Goal: Communication & Community: Answer question/provide support

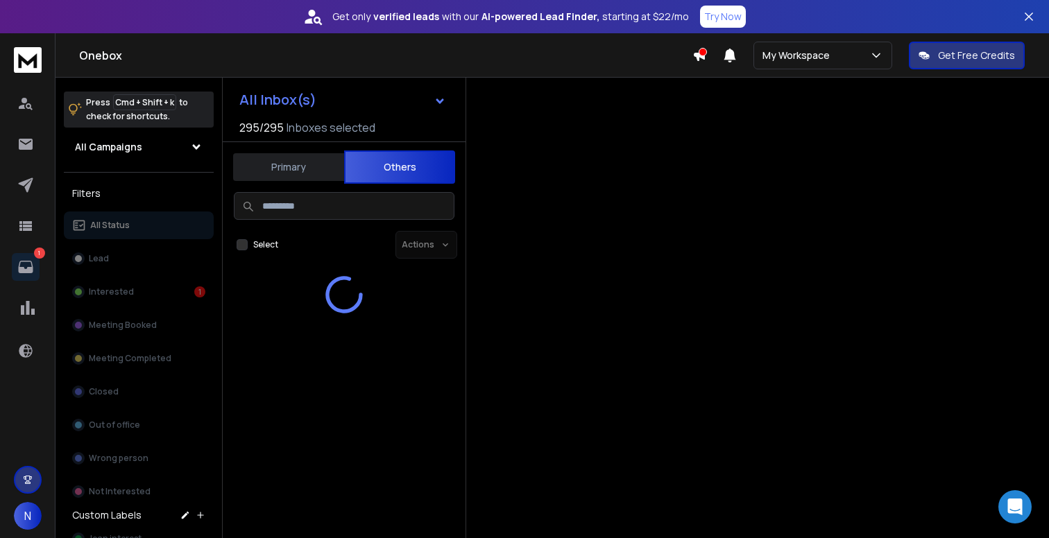
click at [314, 173] on button "Primary" at bounding box center [288, 167] width 111 height 31
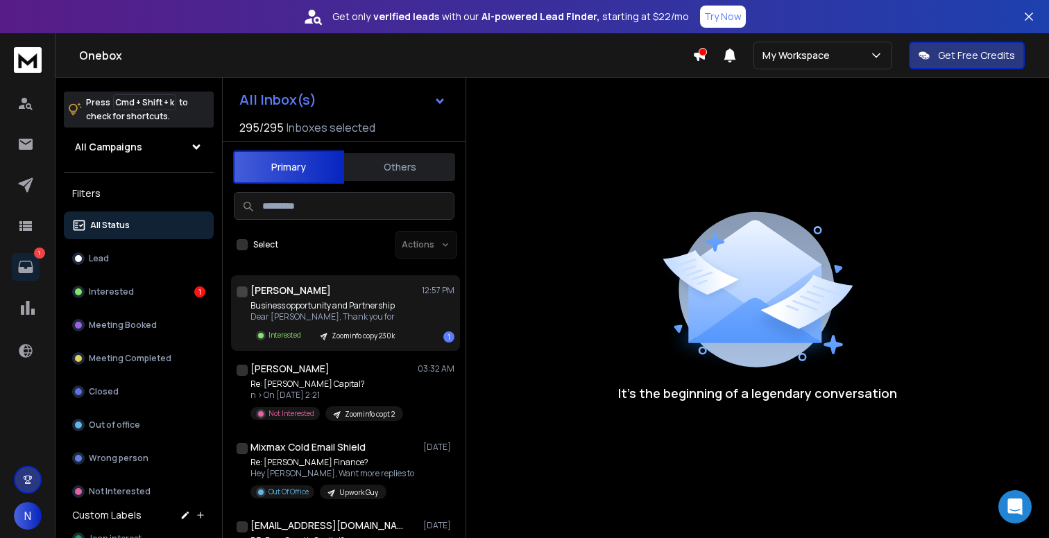
click at [334, 293] on div "Cosmas Ufford 12:57 PM" at bounding box center [352, 291] width 204 height 14
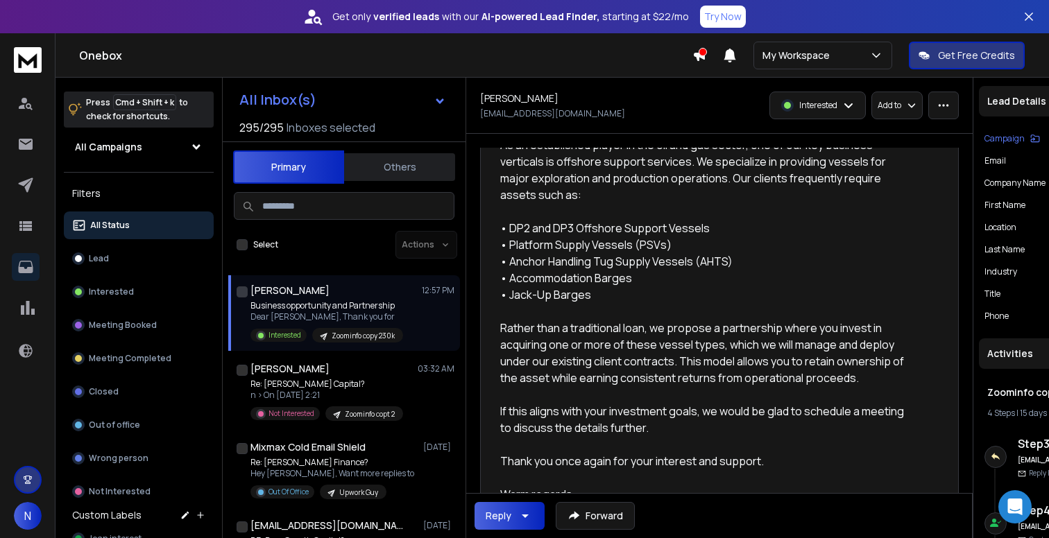
scroll to position [101, 0]
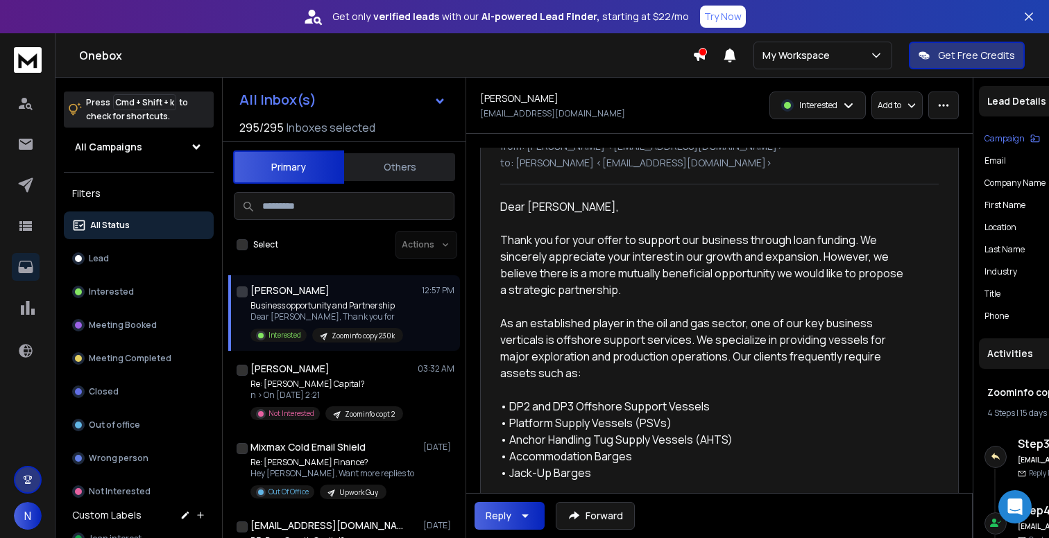
click at [499, 511] on div "Reply" at bounding box center [499, 516] width 26 height 14
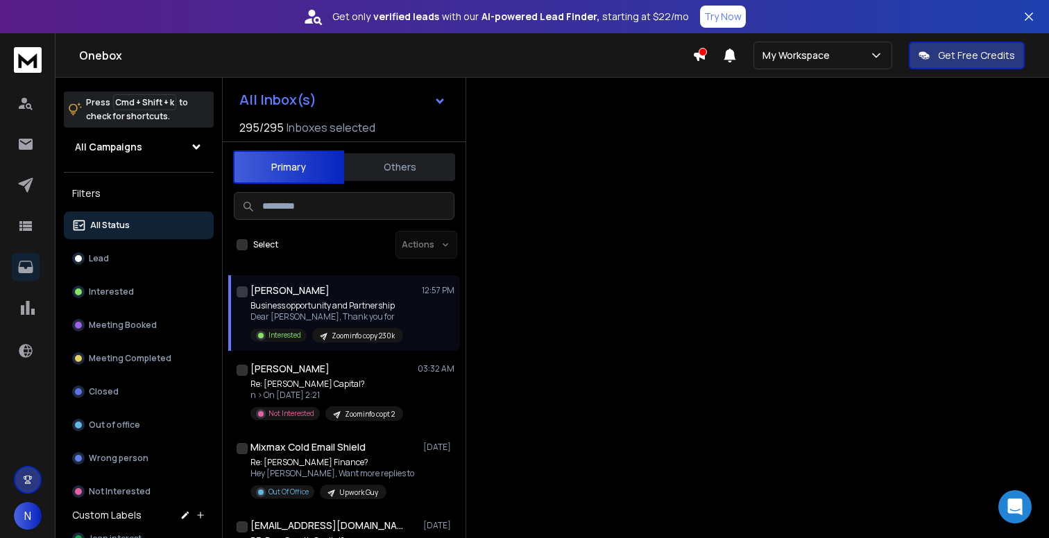
scroll to position [0, 0]
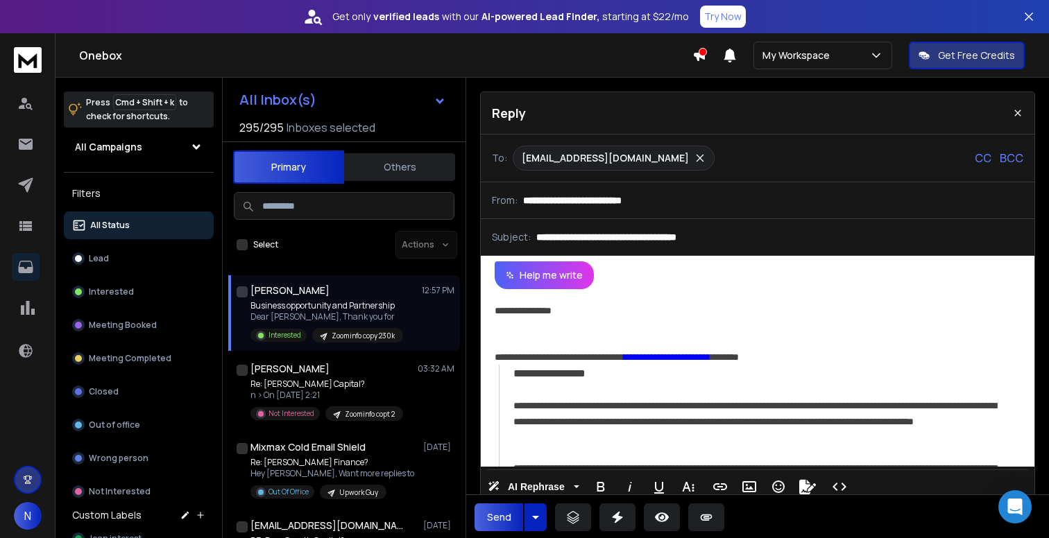
click at [493, 509] on button "Send" at bounding box center [498, 518] width 49 height 28
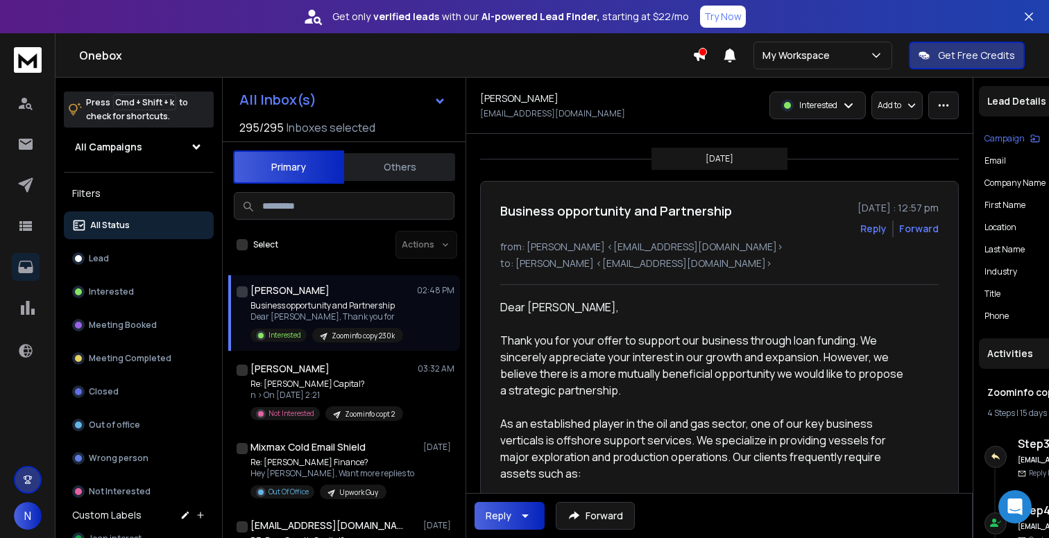
click at [397, 153] on button "Others" at bounding box center [399, 167] width 111 height 31
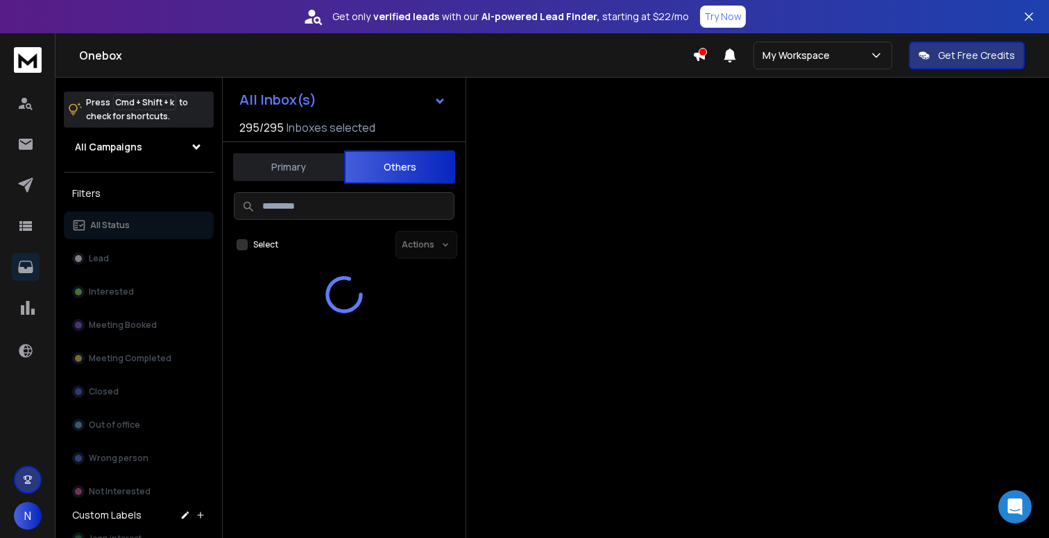
click at [307, 160] on button "Primary" at bounding box center [288, 167] width 111 height 31
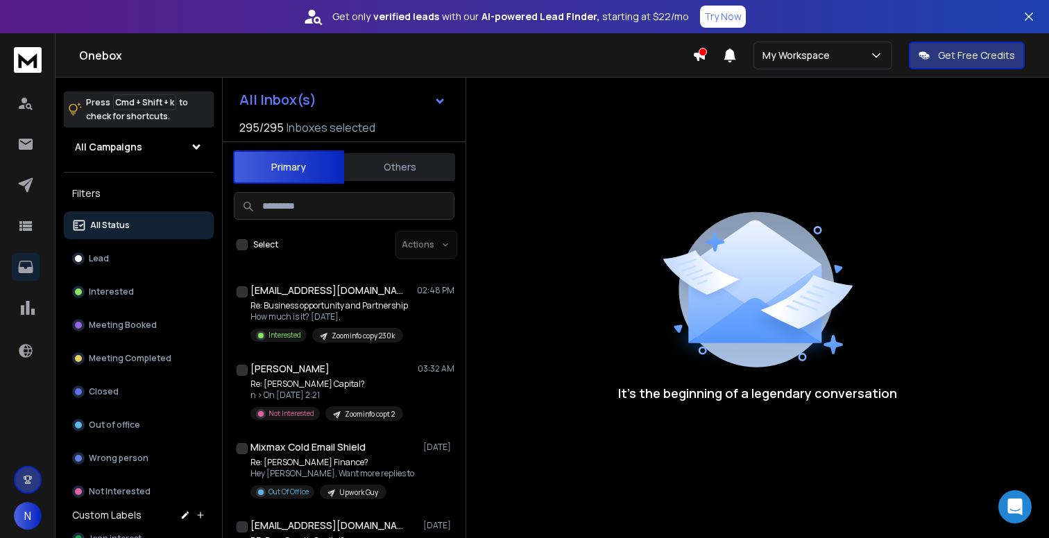
drag, startPoint x: 316, startPoint y: 199, endPoint x: 415, endPoint y: 180, distance: 100.9
click at [317, 198] on input at bounding box center [344, 206] width 221 height 28
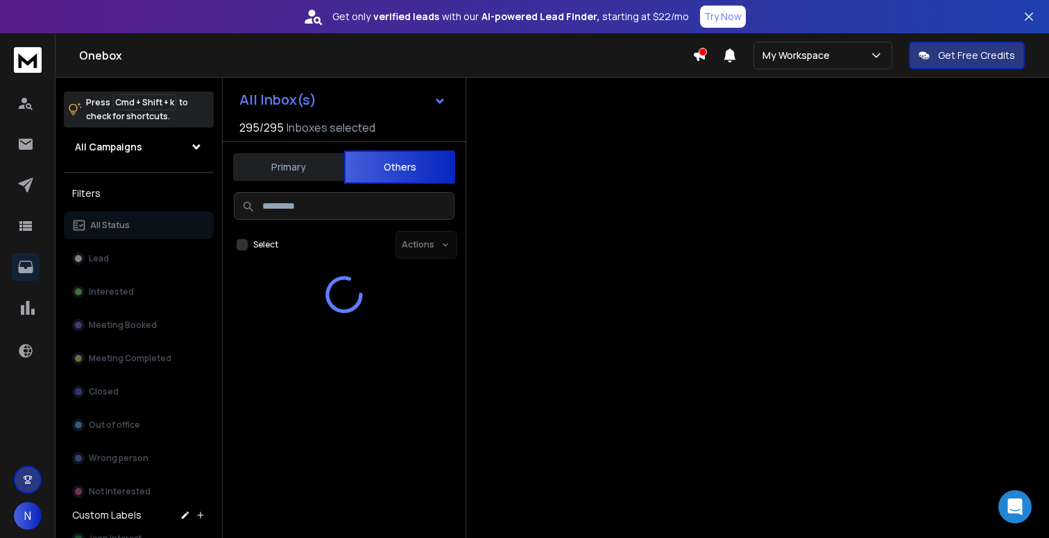
click at [415, 180] on button "Others" at bounding box center [399, 167] width 111 height 33
click at [287, 162] on button "Primary" at bounding box center [288, 167] width 111 height 31
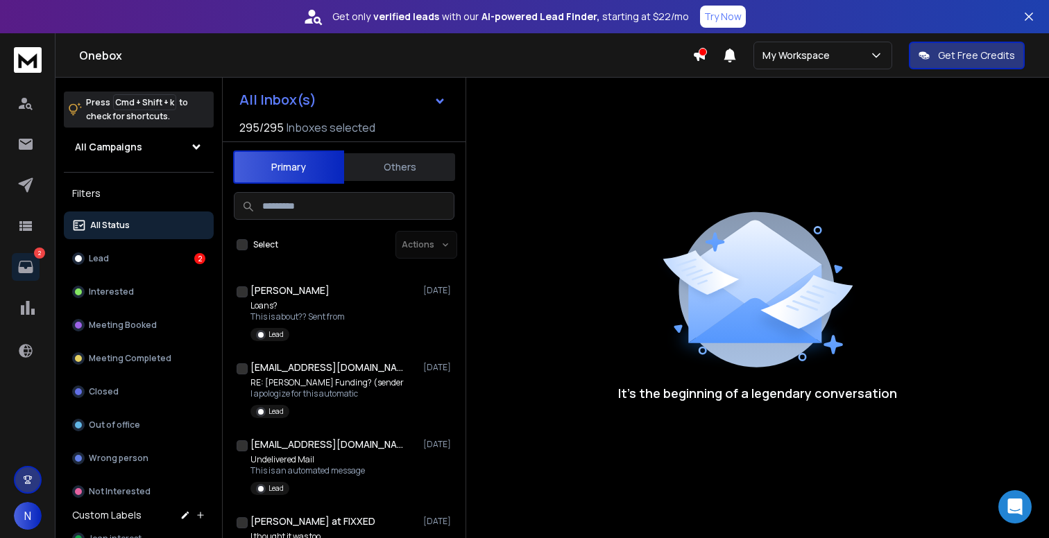
click at [287, 162] on button "Primary" at bounding box center [288, 167] width 111 height 33
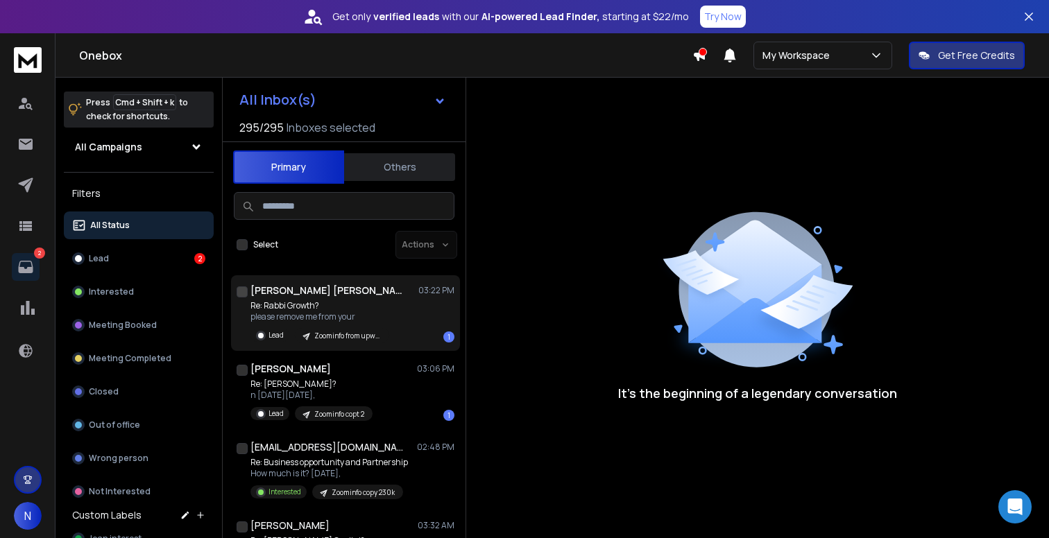
click at [372, 321] on p "please remove me from your" at bounding box center [319, 316] width 139 height 11
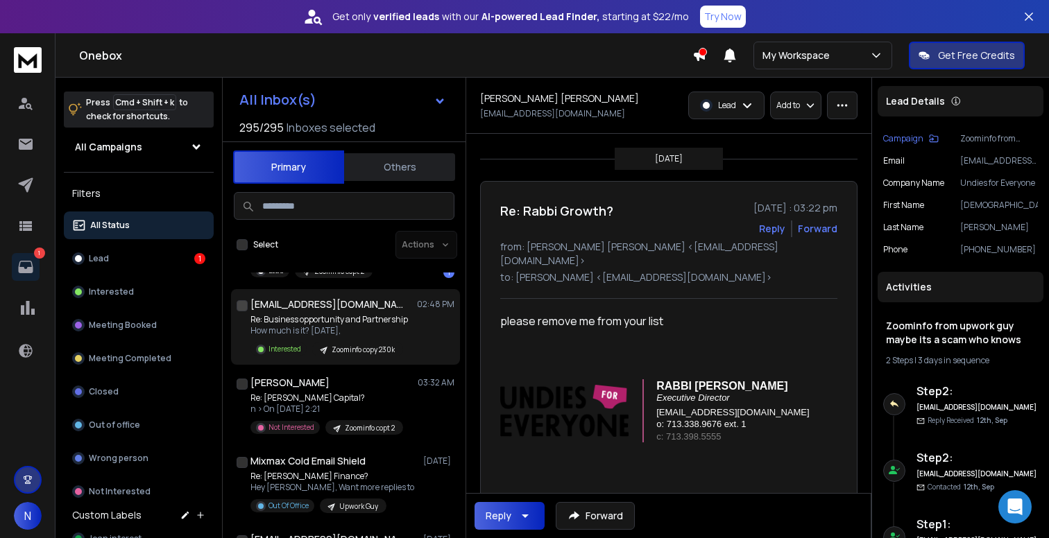
scroll to position [110, 0]
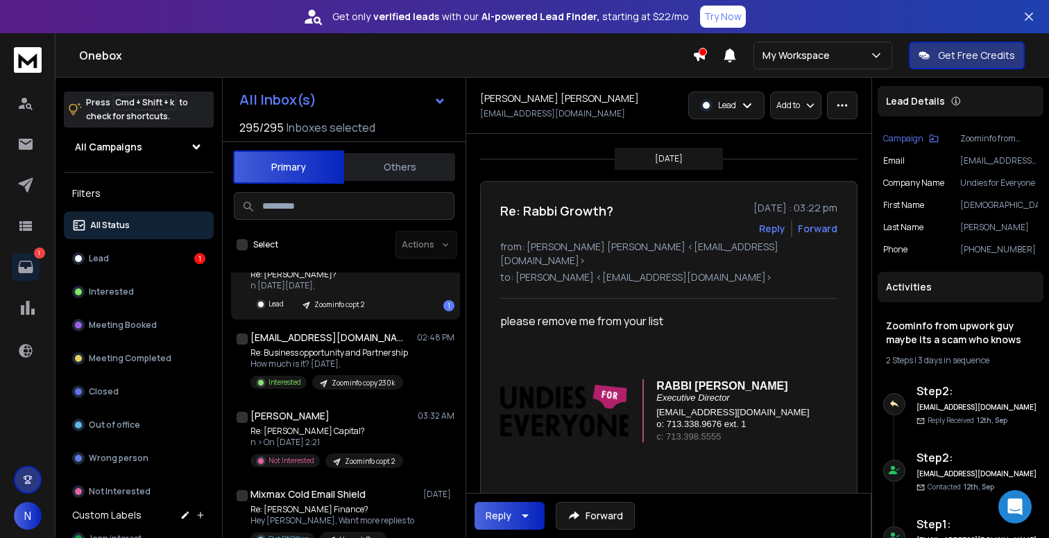
click at [372, 297] on div "Lead Zoominfo copt 2" at bounding box center [311, 304] width 122 height 15
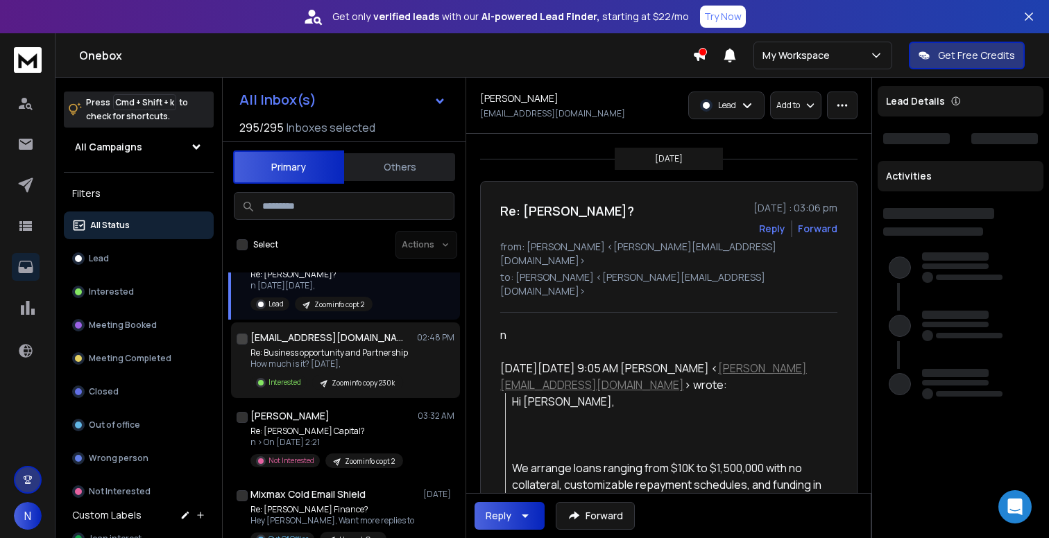
click at [371, 356] on p "Re: Business opportunity and Partnership" at bounding box center [328, 353] width 157 height 11
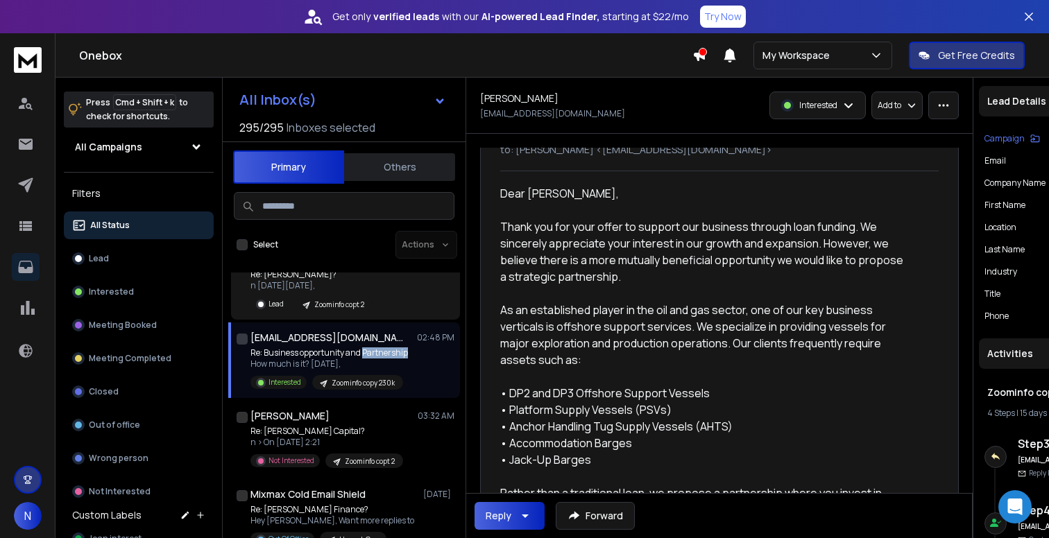
scroll to position [0, 0]
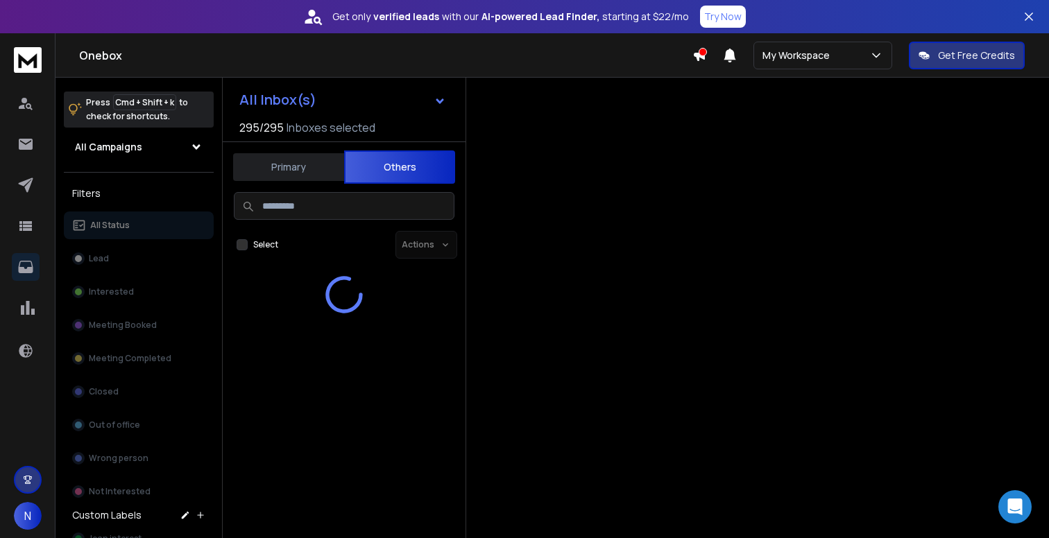
click at [392, 180] on button "Others" at bounding box center [399, 167] width 111 height 33
click at [390, 179] on button "Others" at bounding box center [399, 167] width 111 height 33
click at [292, 170] on button "Primary" at bounding box center [288, 167] width 111 height 31
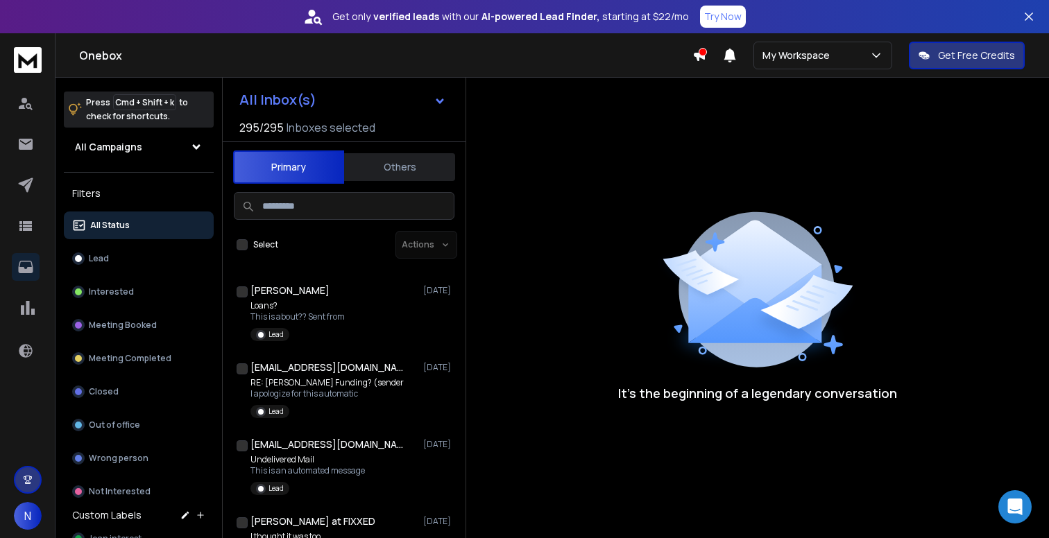
click at [292, 170] on button "Primary" at bounding box center [288, 167] width 111 height 33
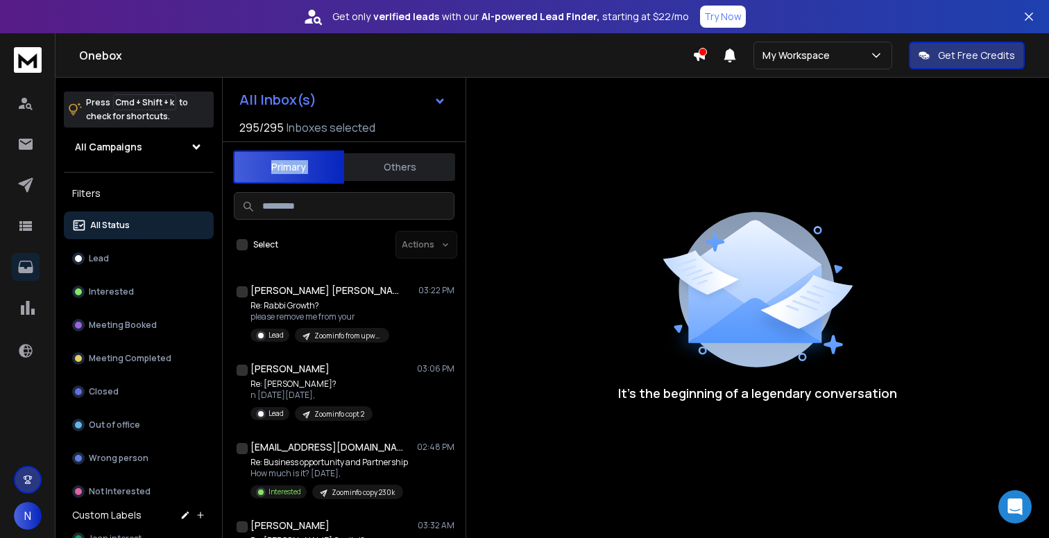
drag, startPoint x: 412, startPoint y: 145, endPoint x: 413, endPoint y: 154, distance: 9.0
click at [413, 148] on div "All Inbox(s) 295 / 295 Inboxes selected Primary Others Select Actions Amy Coben…" at bounding box center [344, 347] width 243 height 538
click at [413, 162] on button "Others" at bounding box center [399, 167] width 111 height 31
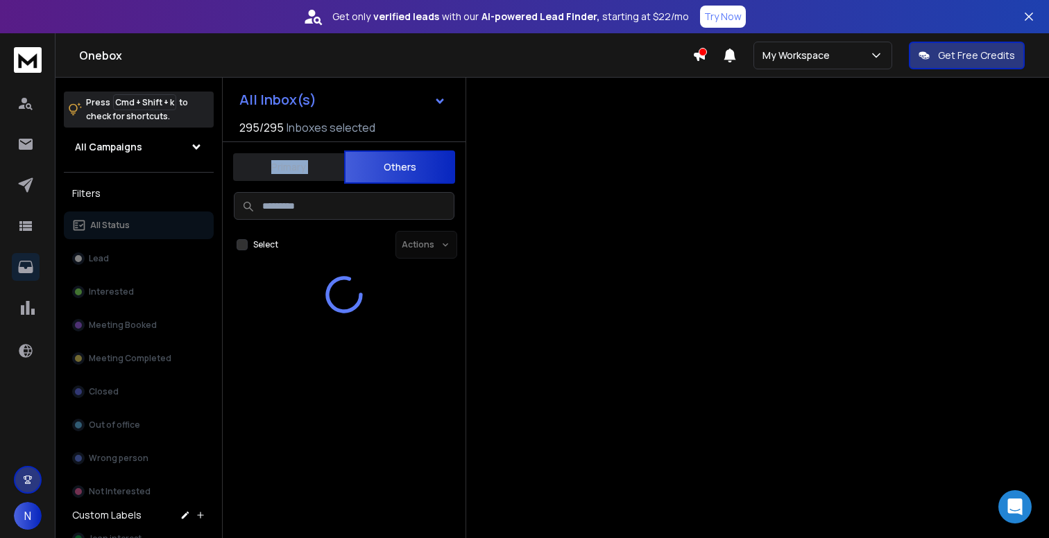
click at [410, 166] on button "Others" at bounding box center [399, 167] width 111 height 33
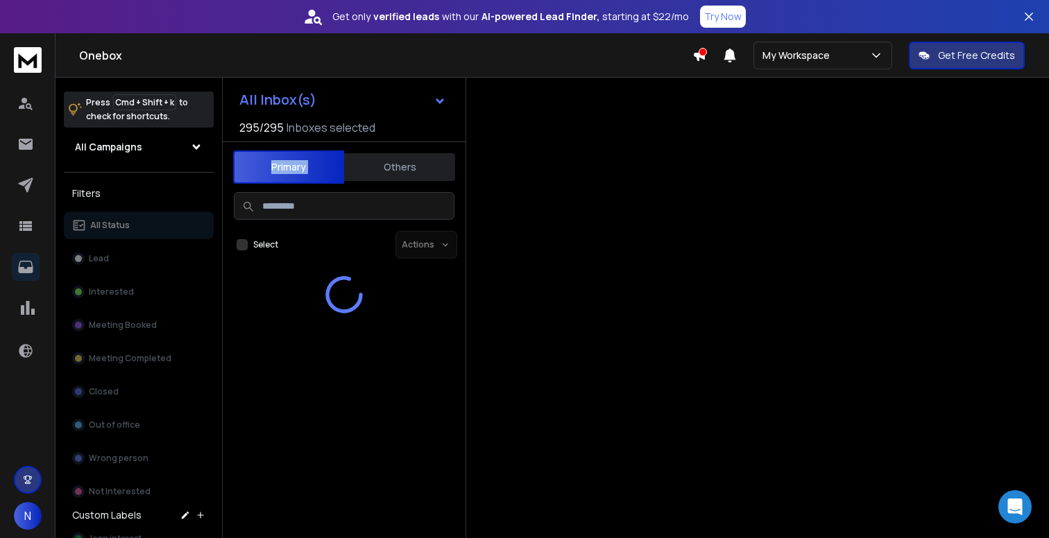
click at [285, 156] on button "Primary" at bounding box center [288, 167] width 111 height 33
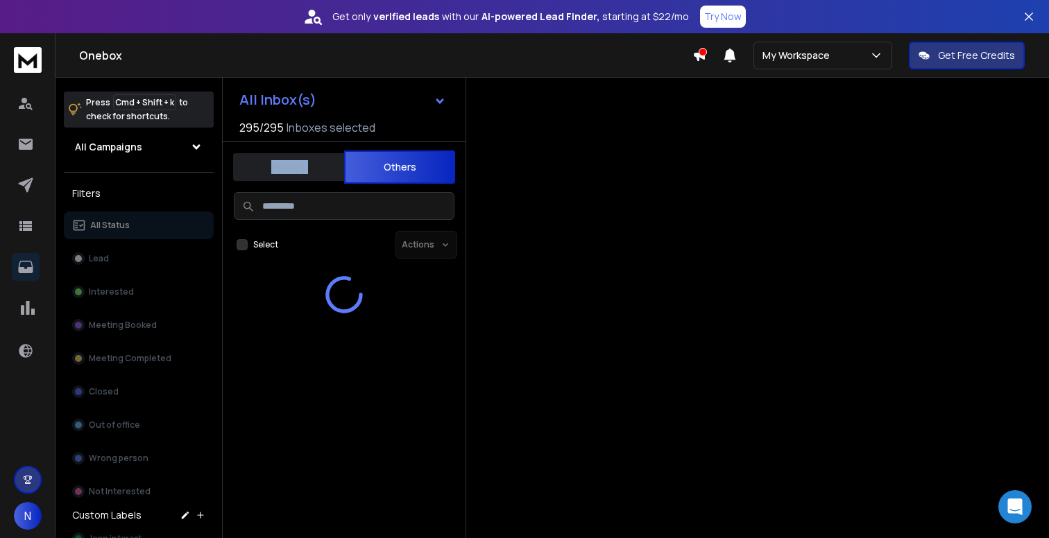
click at [420, 166] on button "Others" at bounding box center [399, 167] width 111 height 33
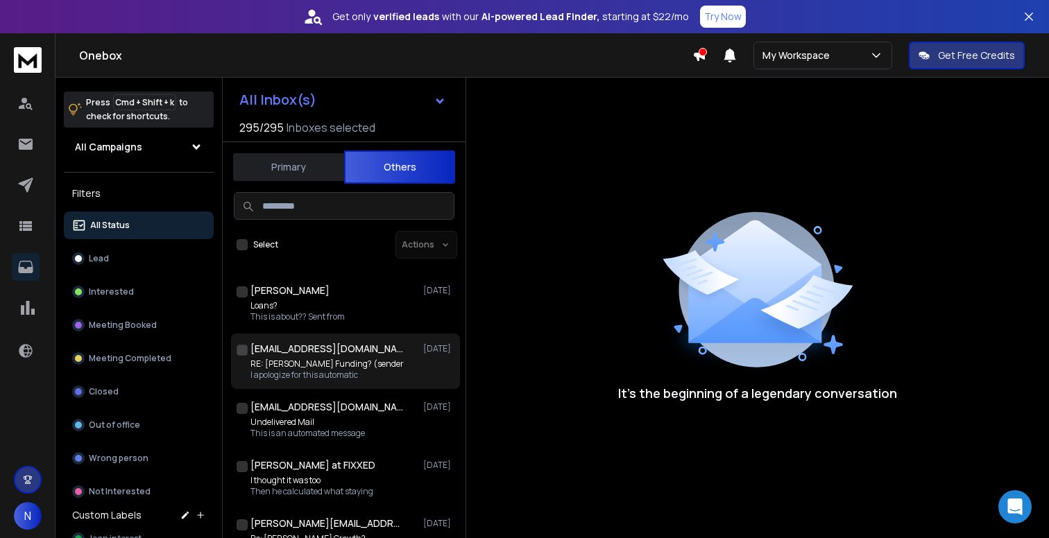
click at [321, 336] on div "solson@fourmidable.com 10 Sep RE: Sheldon Olson Funding? (sender I apologize fo…" at bounding box center [345, 361] width 229 height 55
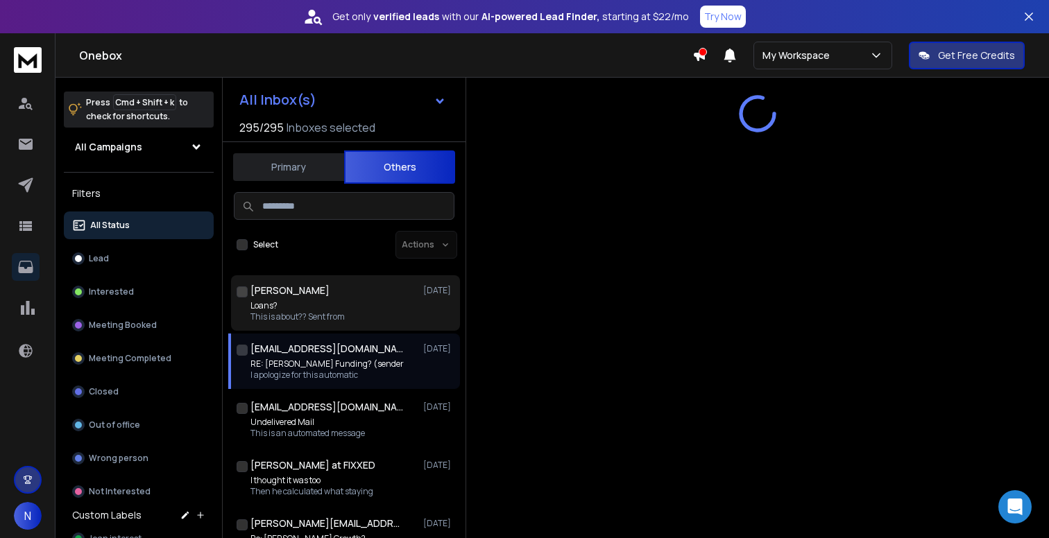
click at [327, 316] on p "This is about?? Sent from" at bounding box center [297, 316] width 94 height 11
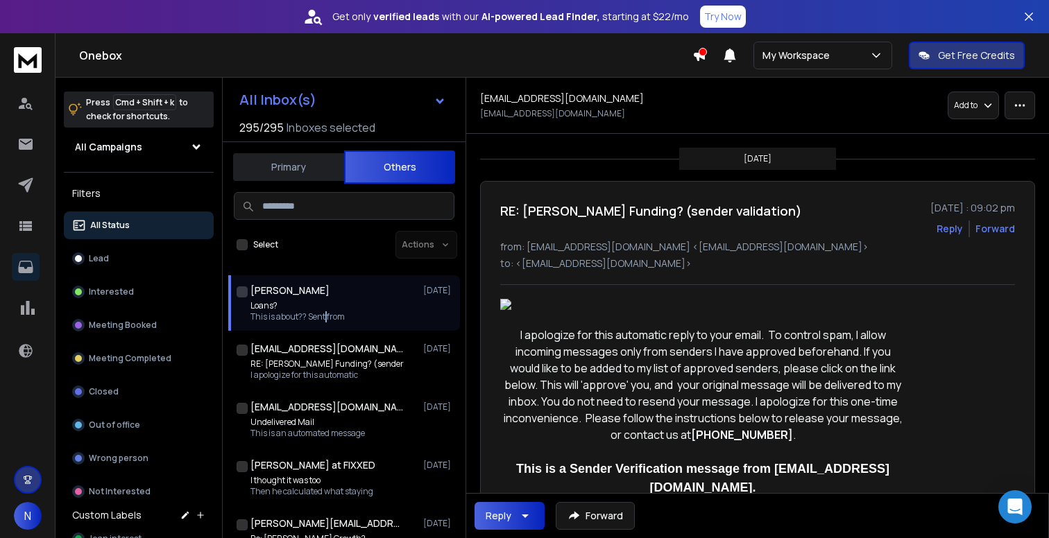
click at [327, 316] on p "This is about?? Sent from" at bounding box center [297, 316] width 94 height 11
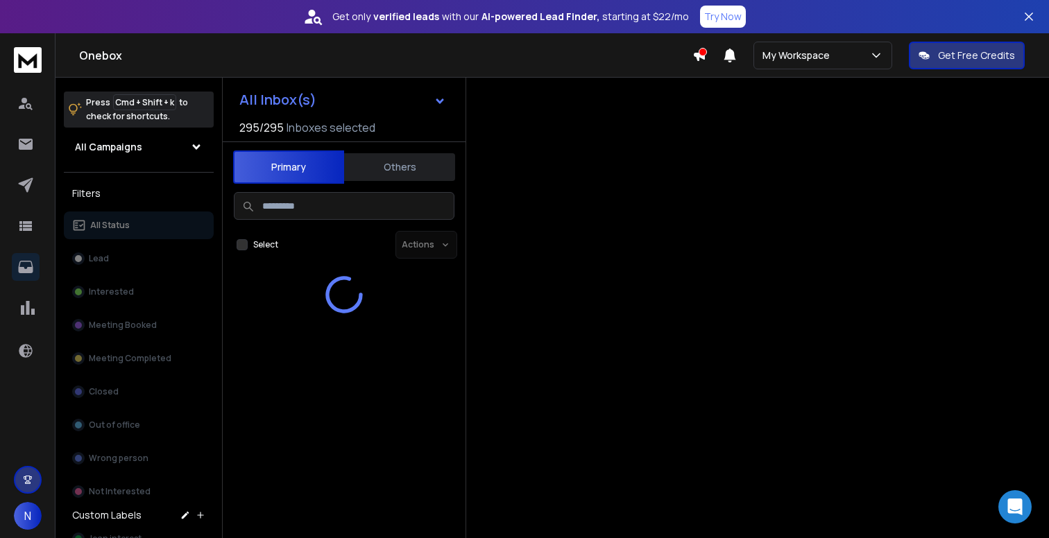
click at [327, 169] on button "Primary" at bounding box center [288, 167] width 111 height 33
